Goal: Task Accomplishment & Management: Manage account settings

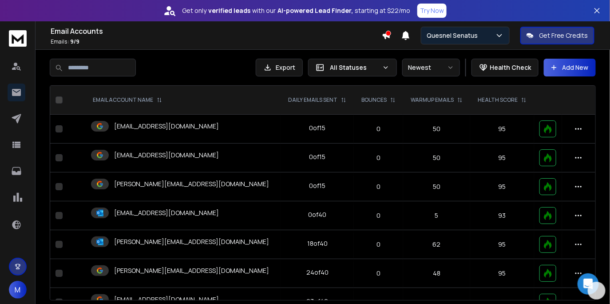
click at [468, 34] on p "Quesnel Senatus" at bounding box center [454, 35] width 55 height 9
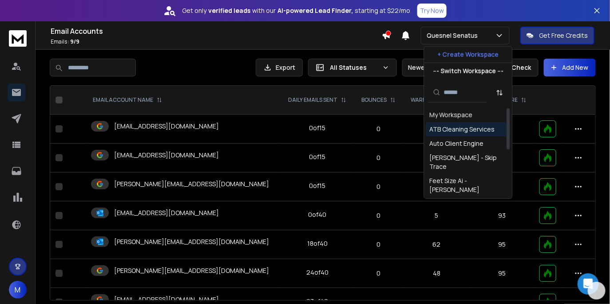
click at [450, 128] on div "ATB Cleaning Services" at bounding box center [462, 129] width 65 height 9
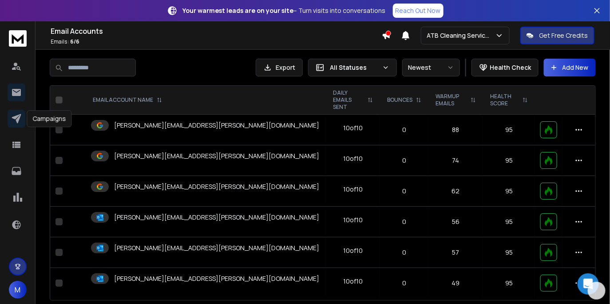
click at [16, 115] on icon at bounding box center [16, 118] width 11 height 11
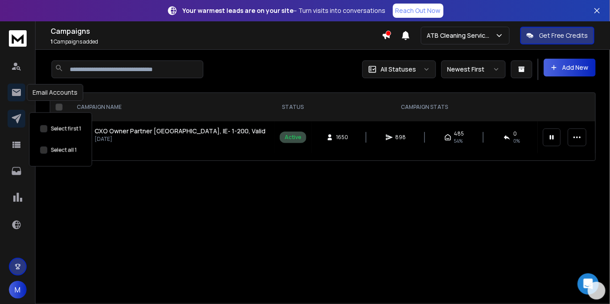
click at [22, 92] on link at bounding box center [17, 92] width 18 height 18
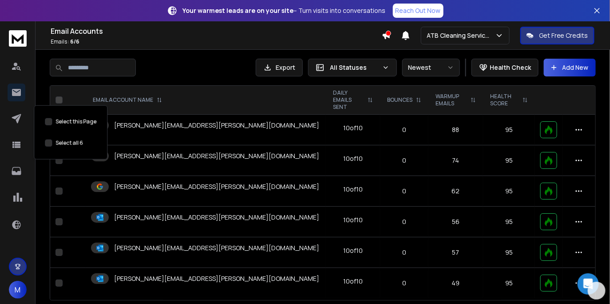
click at [58, 101] on button "Select this Page" at bounding box center [59, 99] width 7 height 7
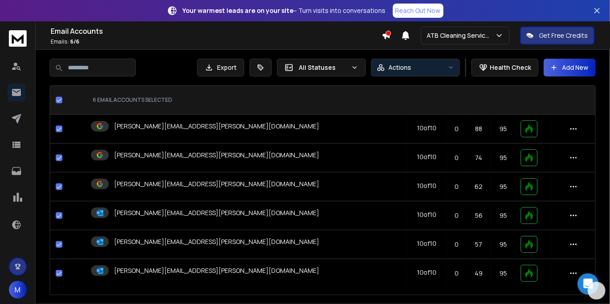
click at [423, 67] on div "Actions" at bounding box center [410, 67] width 67 height 9
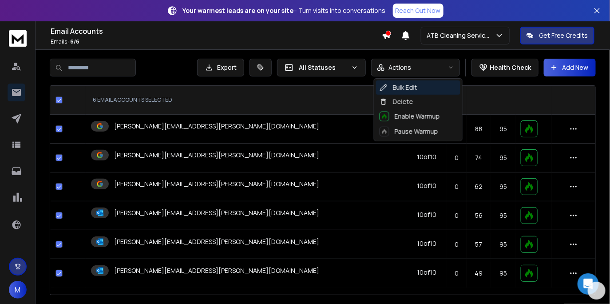
click at [408, 86] on div "Bulk Edit" at bounding box center [399, 87] width 38 height 9
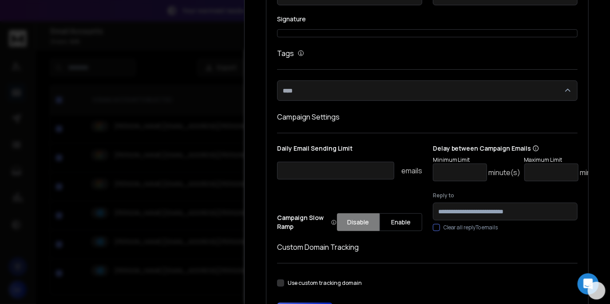
scroll to position [140, 0]
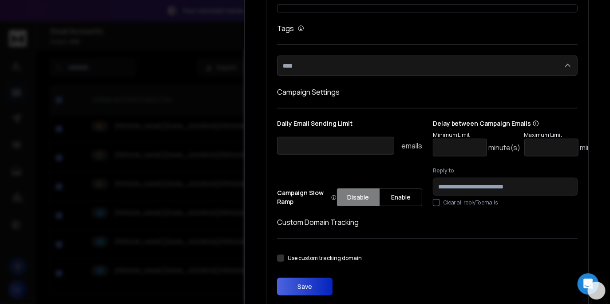
click at [325, 146] on input "number" at bounding box center [335, 146] width 117 height 18
type input "**"
click at [464, 147] on input "number" at bounding box center [460, 148] width 54 height 18
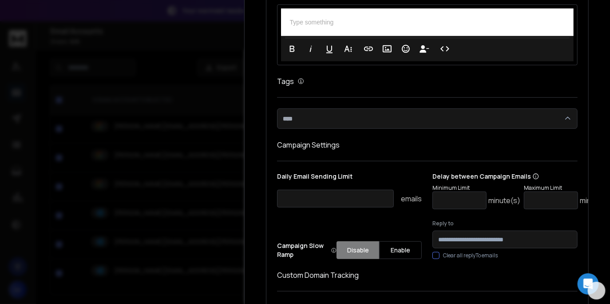
scroll to position [220, 0]
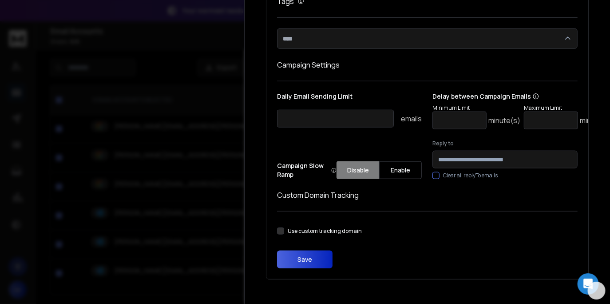
click at [324, 254] on button "Save" at bounding box center [305, 259] width 56 height 18
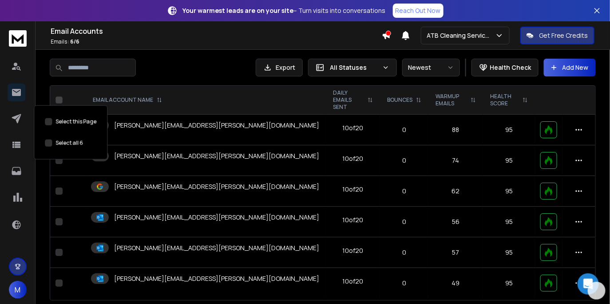
click at [57, 99] on button "Select this Page" at bounding box center [59, 99] width 7 height 7
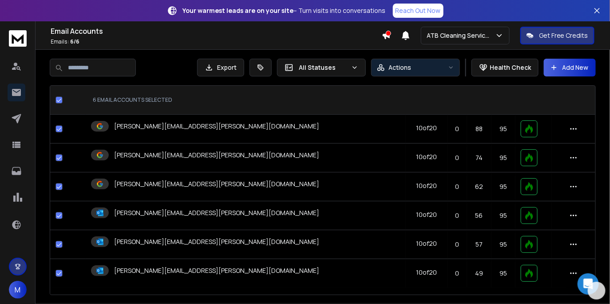
click at [441, 67] on div "Actions" at bounding box center [410, 67] width 67 height 9
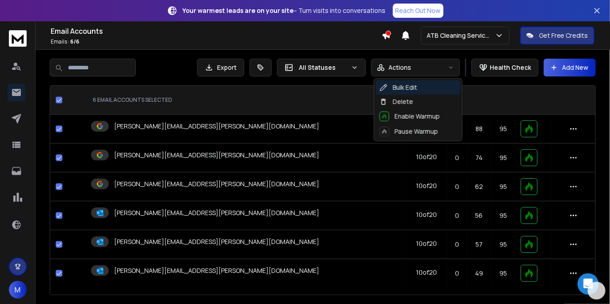
click at [419, 91] on div "Bulk Edit" at bounding box center [418, 87] width 84 height 14
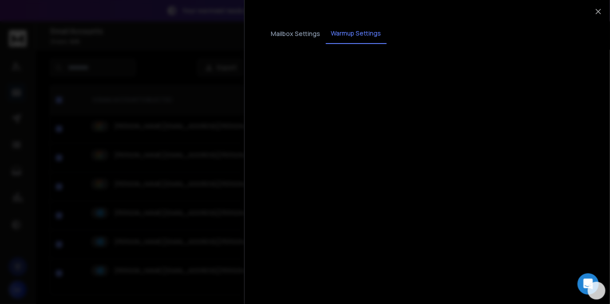
click at [368, 25] on button "Warmup Settings" at bounding box center [356, 34] width 61 height 20
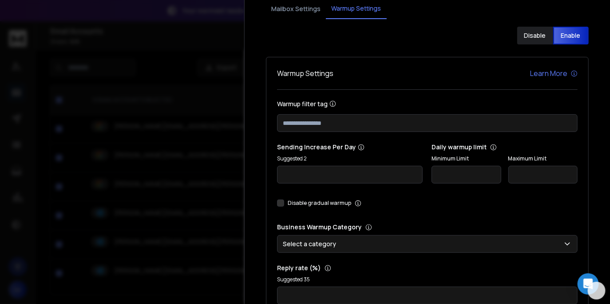
scroll to position [44, 0]
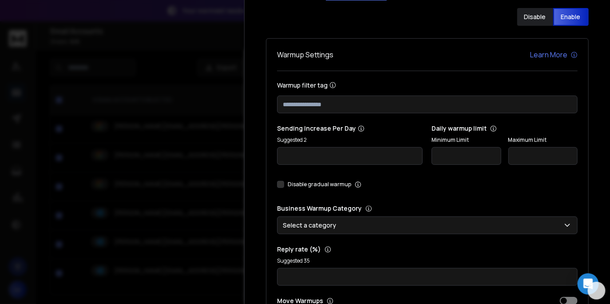
click at [321, 160] on input "number" at bounding box center [350, 156] width 146 height 18
type input "*"
click at [449, 160] on input "number" at bounding box center [466, 156] width 69 height 18
type input "**"
click at [534, 152] on input "number" at bounding box center [542, 156] width 69 height 18
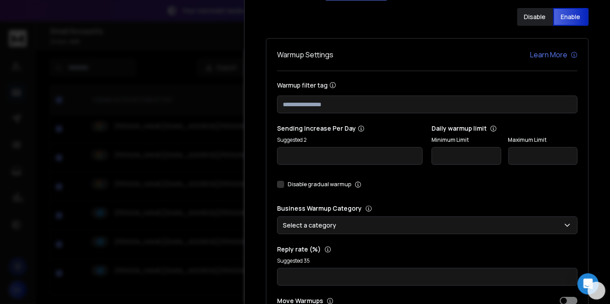
type input "**"
click at [561, 135] on div "Daily warmup limit Minimum Limit ** Maximum Limit **" at bounding box center [505, 144] width 146 height 41
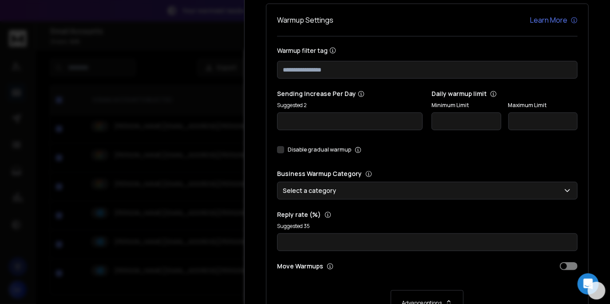
scroll to position [80, 0]
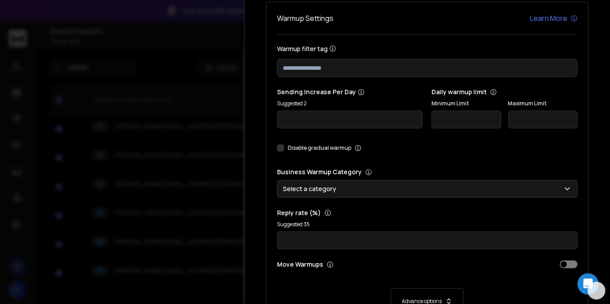
click at [380, 186] on div "Select a category" at bounding box center [427, 188] width 289 height 9
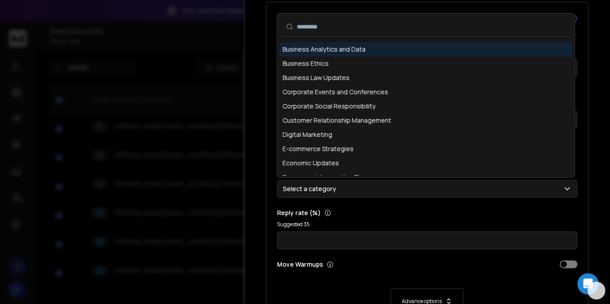
click at [337, 23] on input "text" at bounding box center [431, 27] width 269 height 20
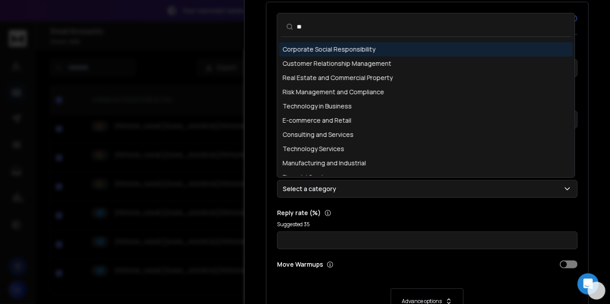
type input "*"
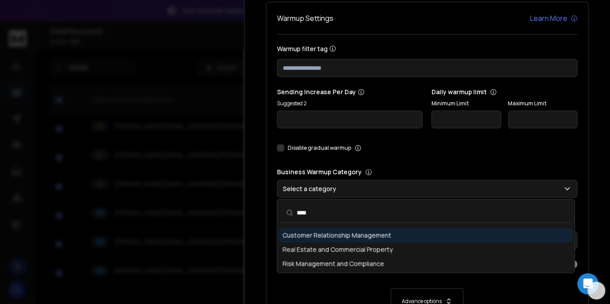
type input "****"
click at [364, 235] on span "Customer Relationship Management" at bounding box center [337, 235] width 109 height 9
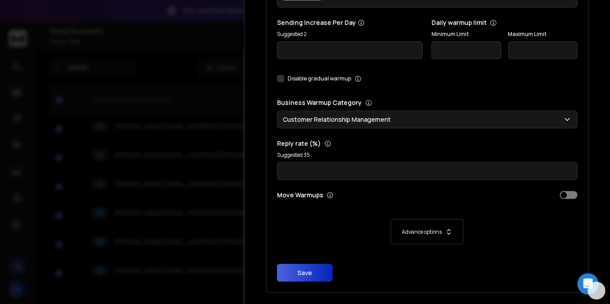
scroll to position [163, 0]
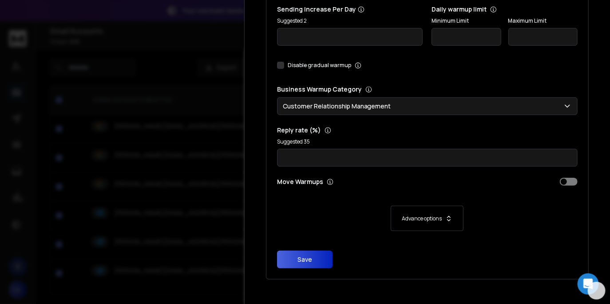
click at [388, 156] on input "number" at bounding box center [427, 158] width 301 height 18
type input "**"
click at [316, 254] on button "Save" at bounding box center [305, 259] width 56 height 18
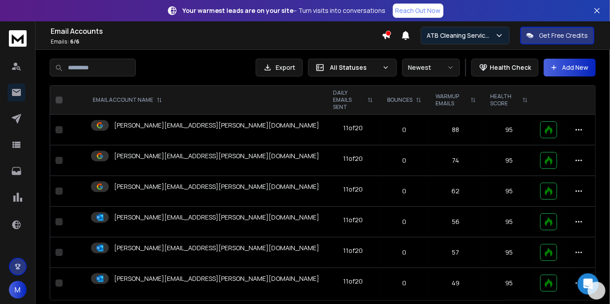
click at [453, 38] on p "ATB Cleaning Services" at bounding box center [461, 35] width 68 height 9
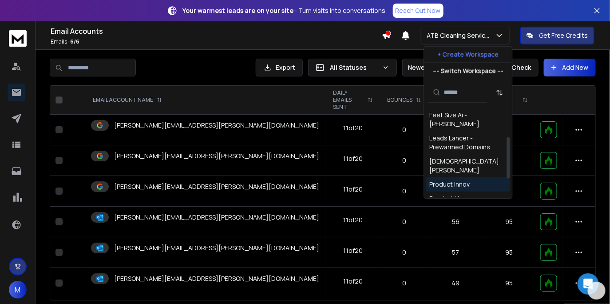
scroll to position [62, 0]
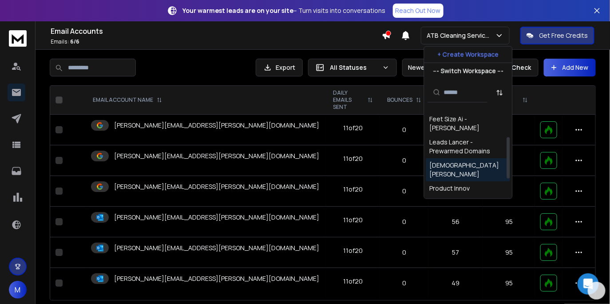
click at [462, 161] on div "[DEMOGRAPHIC_DATA][PERSON_NAME]" at bounding box center [468, 170] width 77 height 18
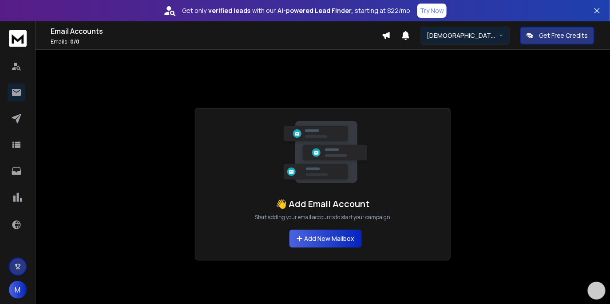
click at [464, 37] on p "[DEMOGRAPHIC_DATA][PERSON_NAME]" at bounding box center [463, 35] width 72 height 9
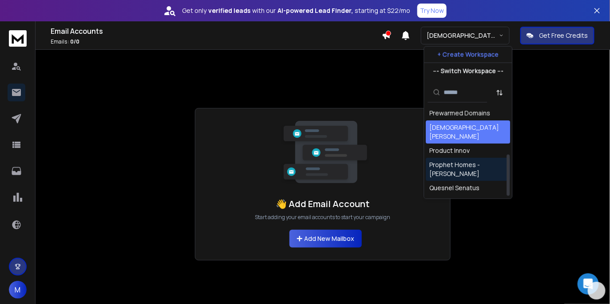
scroll to position [99, 0]
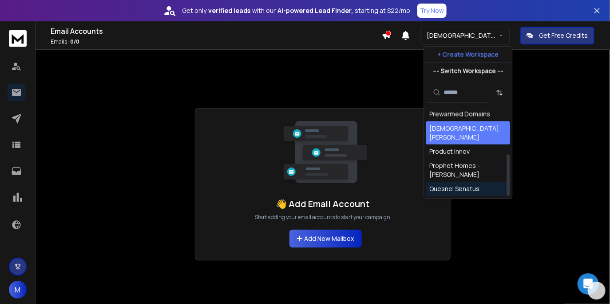
click at [464, 184] on div "Quesnel Senatus" at bounding box center [455, 188] width 50 height 9
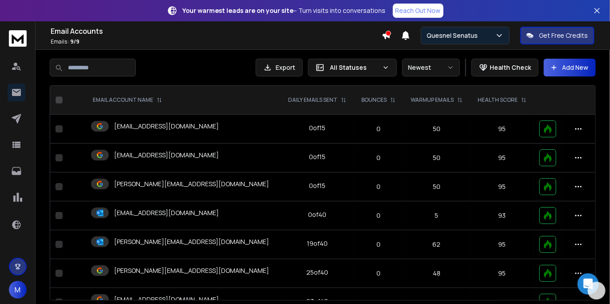
click at [469, 38] on p "Quesnel Senatus" at bounding box center [454, 35] width 55 height 9
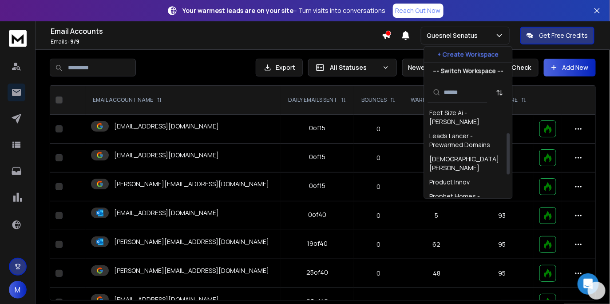
scroll to position [99, 0]
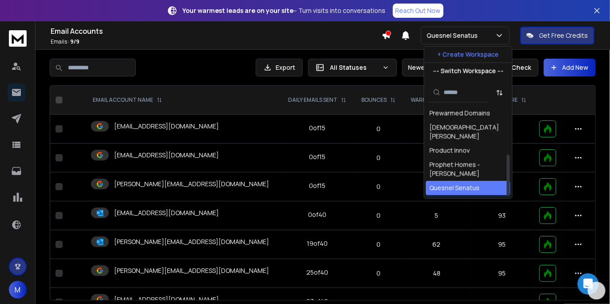
click at [464, 198] on div "Sports Mind Coach" at bounding box center [458, 202] width 56 height 9
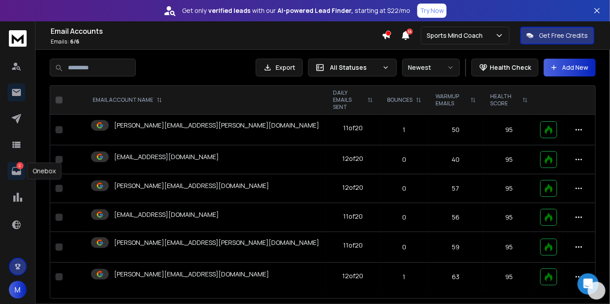
click at [24, 171] on link "2" at bounding box center [17, 171] width 18 height 18
